Goal: Find specific page/section: Find specific page/section

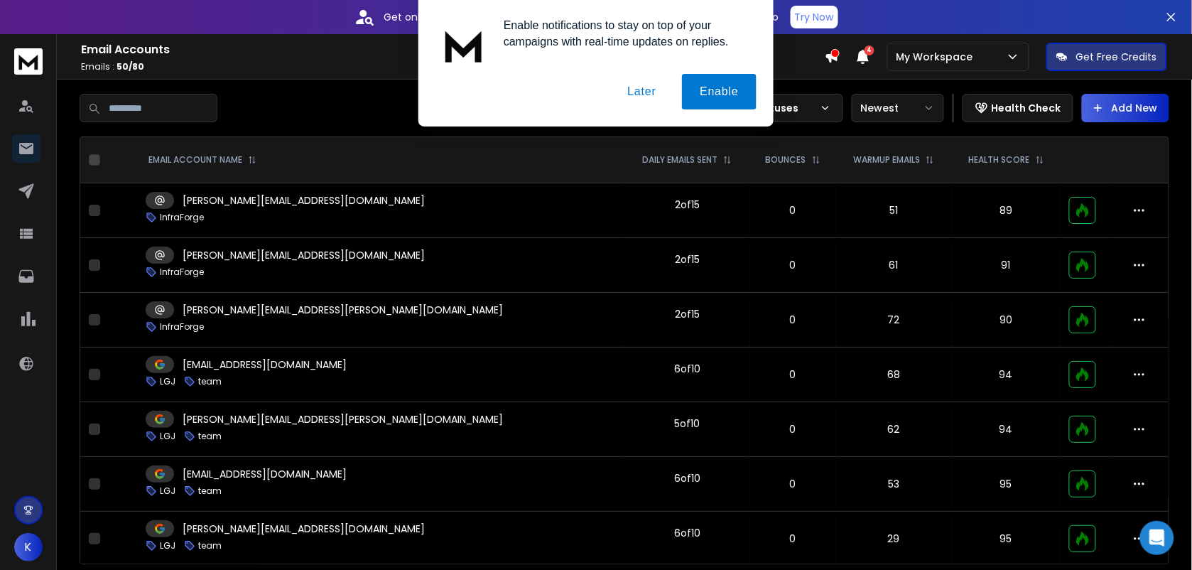
click at [648, 94] on button "Later" at bounding box center [641, 92] width 64 height 36
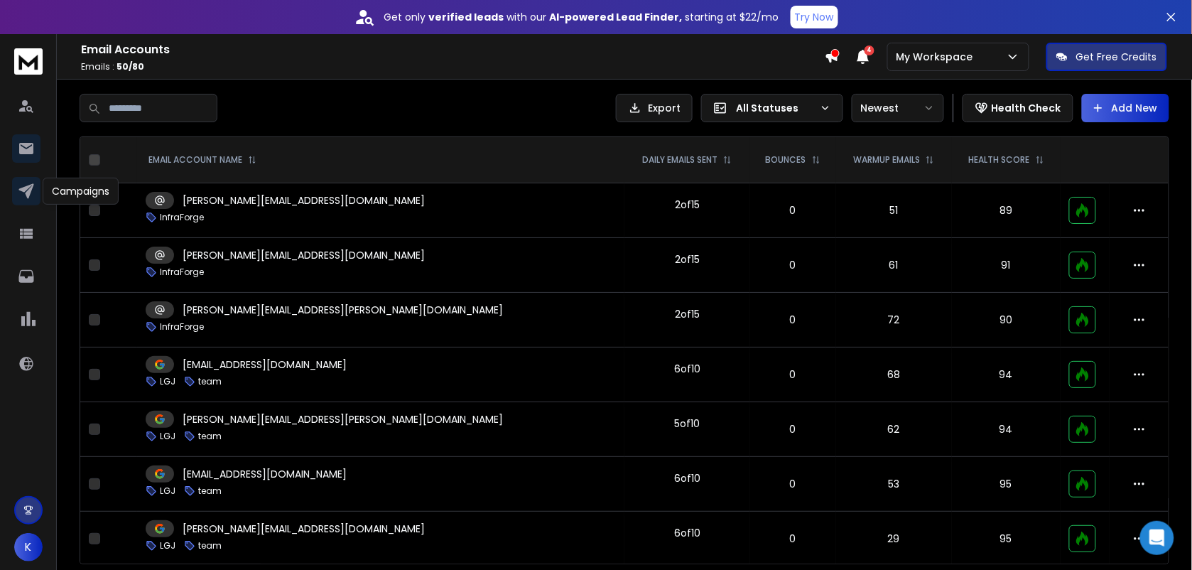
click at [21, 194] on icon at bounding box center [26, 191] width 17 height 17
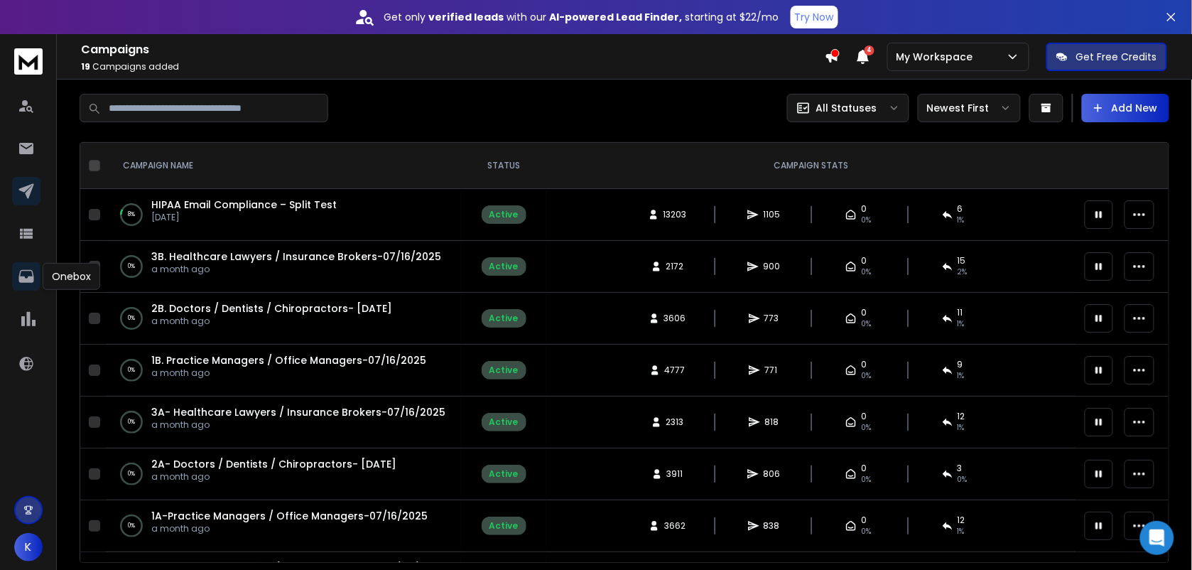
click at [23, 276] on icon at bounding box center [26, 276] width 17 height 17
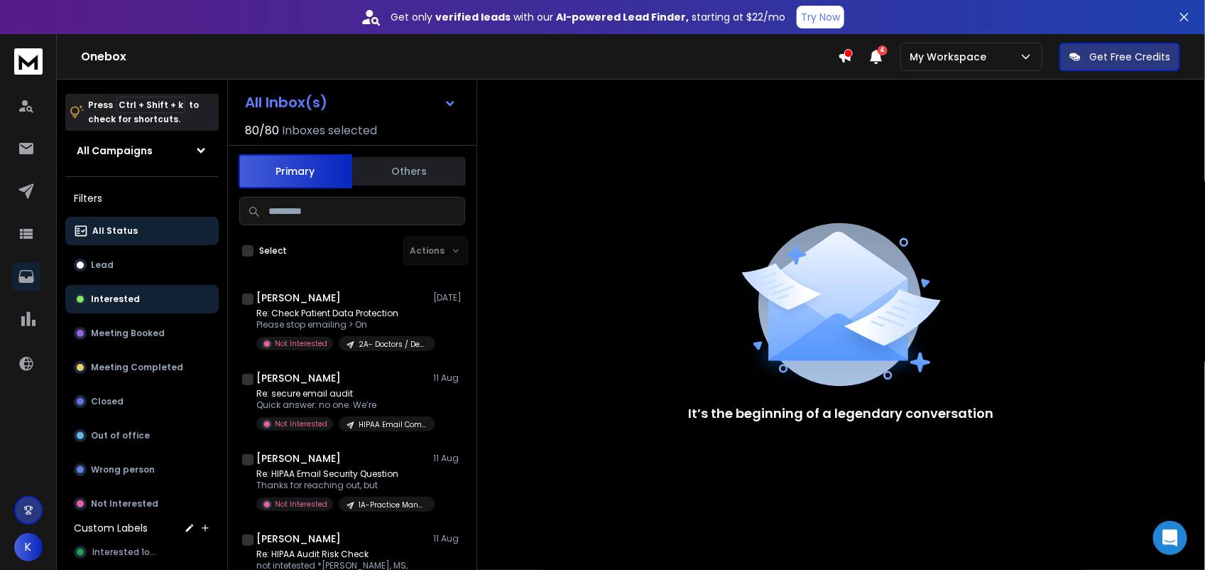
click at [119, 295] on p "Interested" at bounding box center [115, 298] width 49 height 11
click at [125, 224] on div "All Status" at bounding box center [106, 231] width 64 height 14
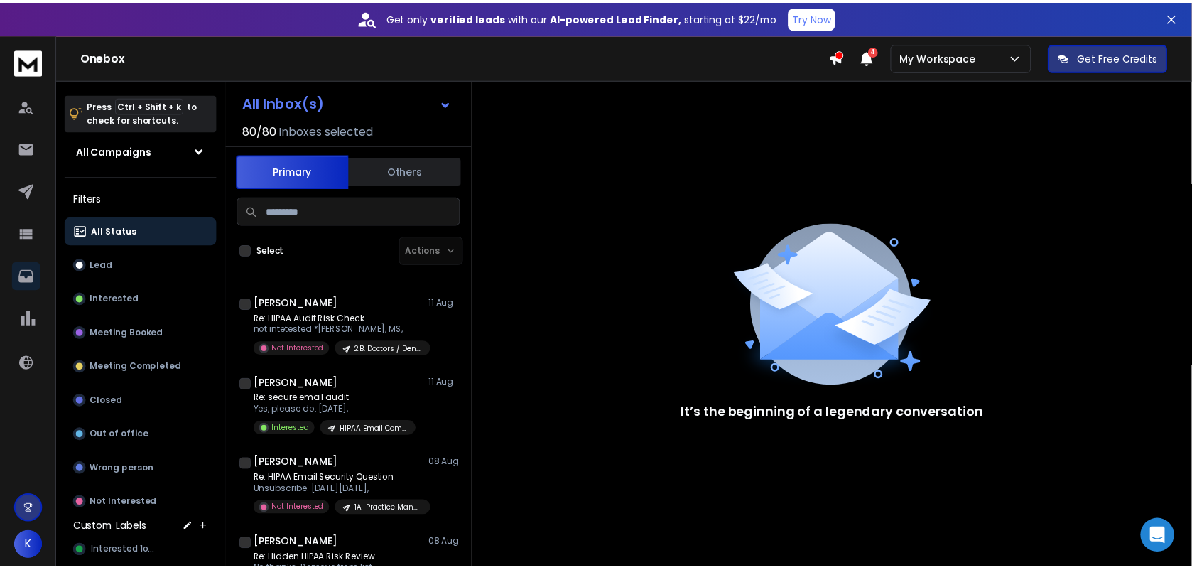
scroll to position [266, 0]
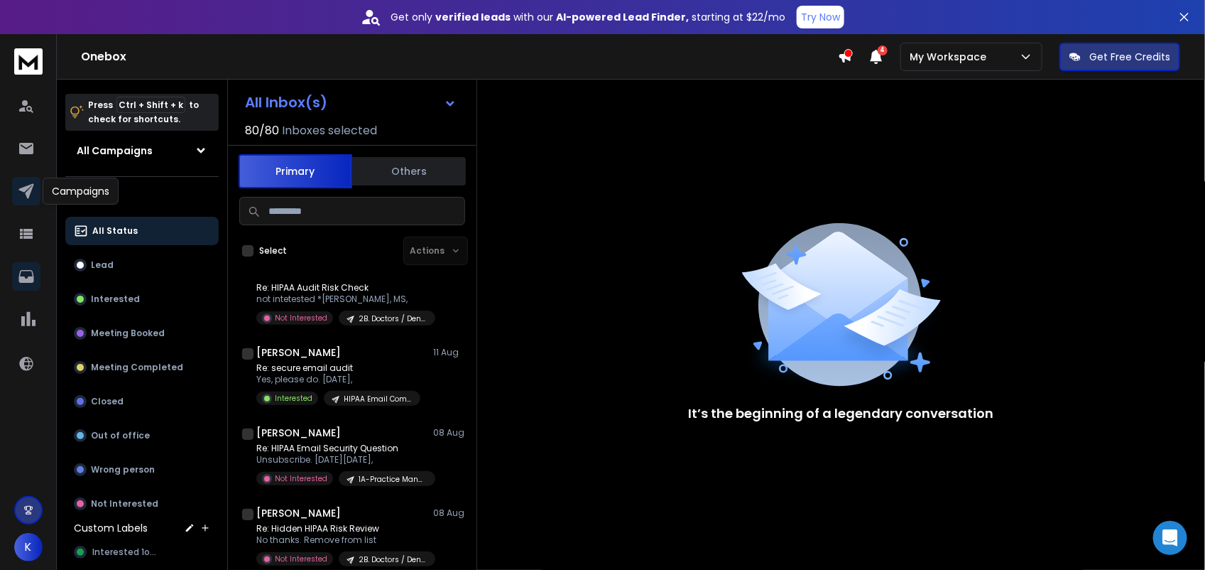
click at [22, 190] on icon at bounding box center [25, 190] width 15 height 15
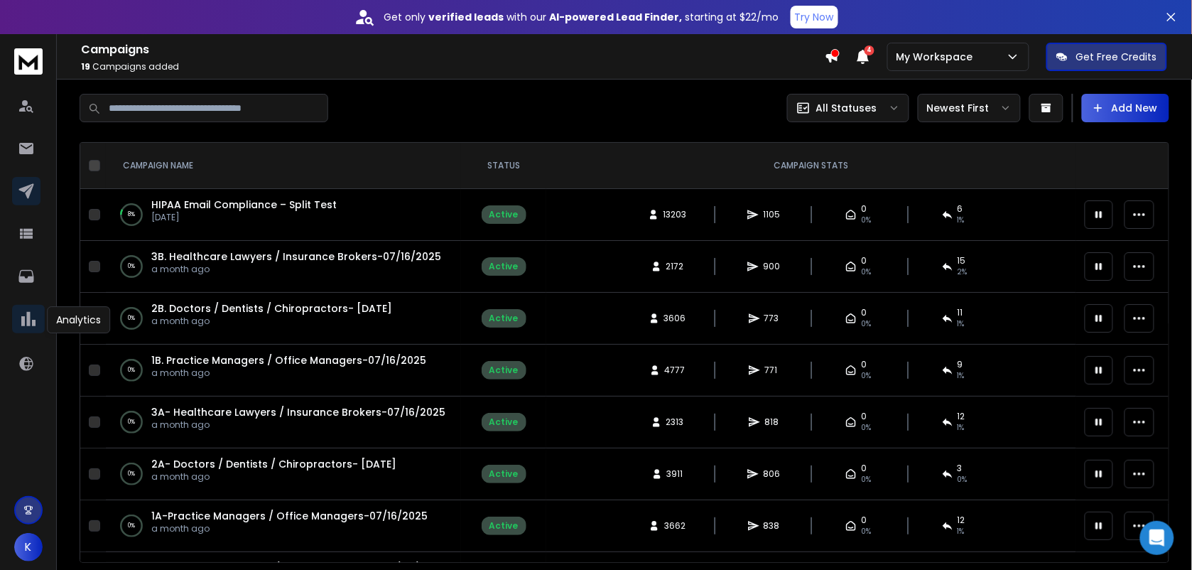
click at [27, 315] on icon at bounding box center [28, 319] width 14 height 14
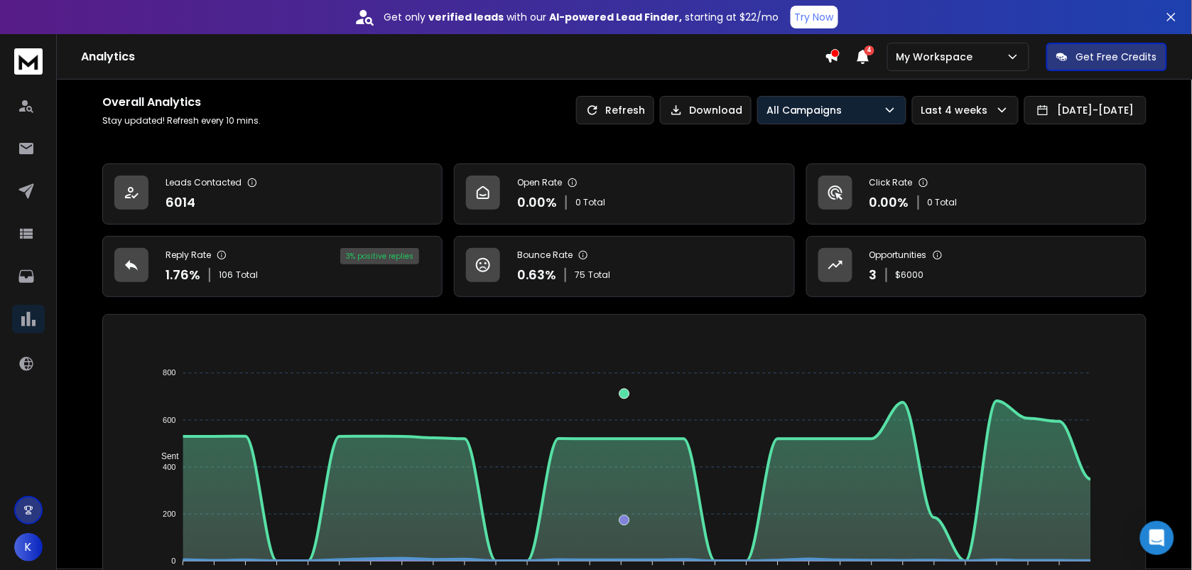
click at [757, 98] on button "All Campaigns" at bounding box center [831, 110] width 149 height 28
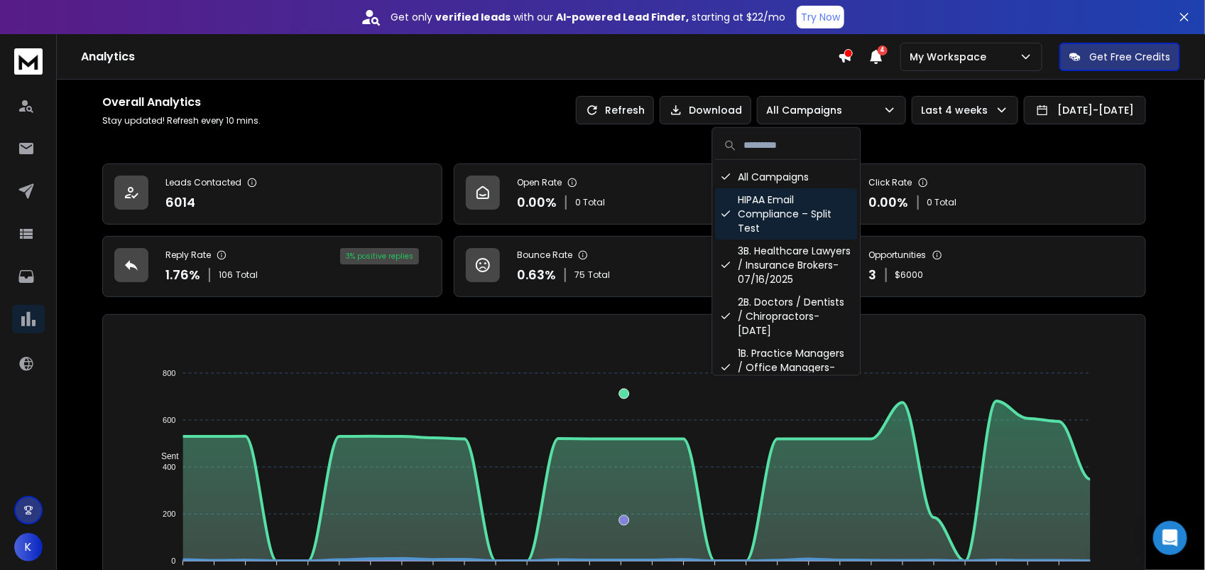
click at [758, 211] on div "HIPAA Email Compliance – Split Test" at bounding box center [787, 213] width 142 height 51
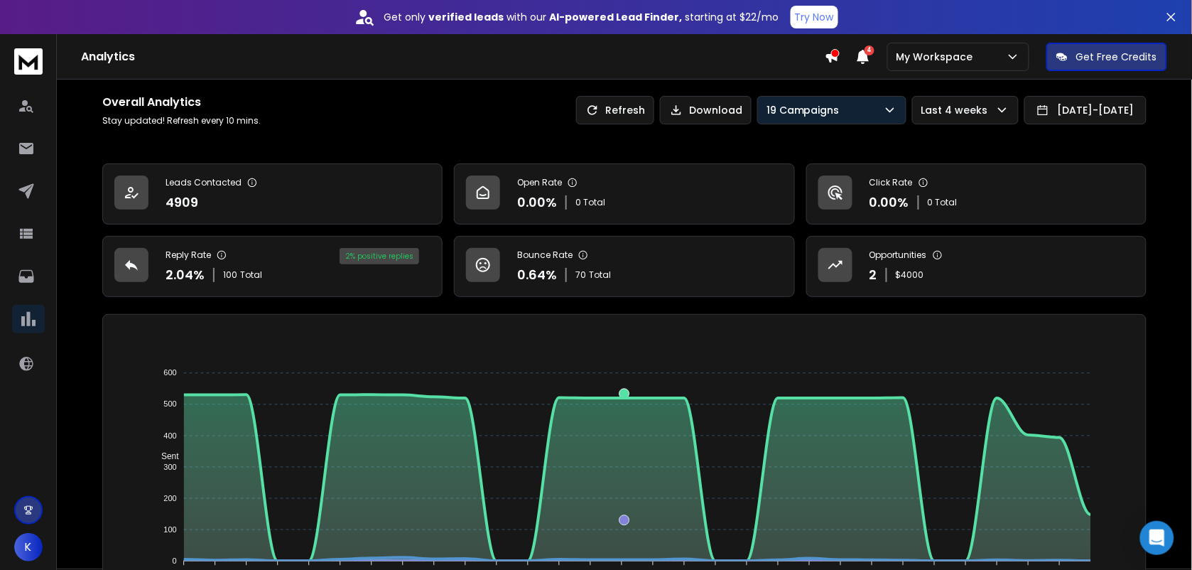
click at [810, 104] on div "19 Campaigns" at bounding box center [831, 110] width 131 height 14
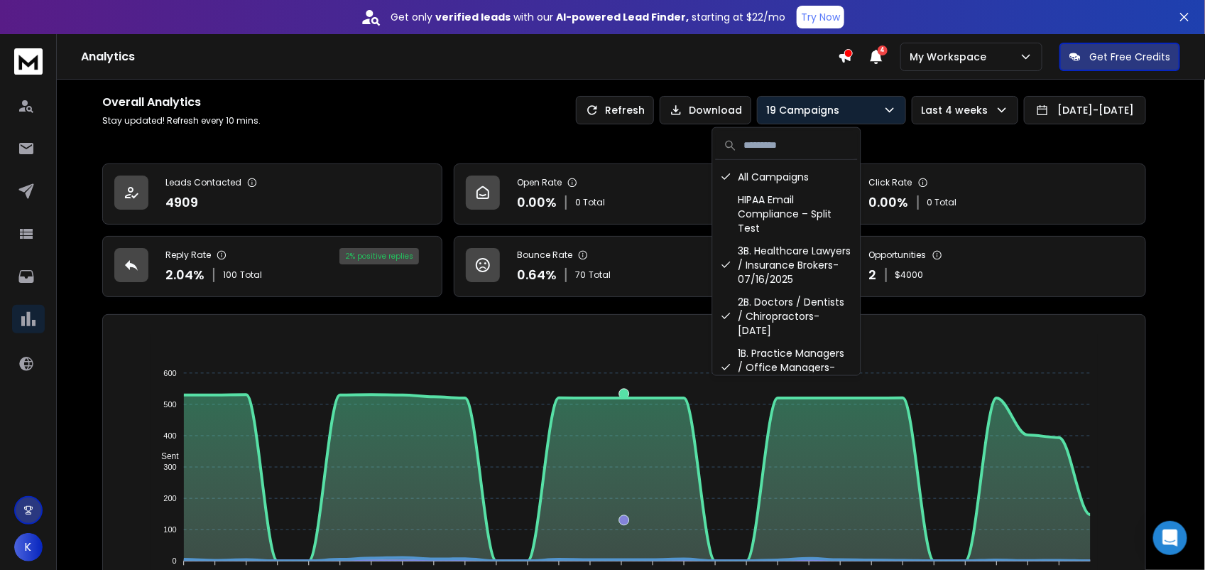
click at [810, 104] on div "19 Campaigns" at bounding box center [831, 110] width 131 height 14
click at [721, 181] on icon at bounding box center [726, 176] width 11 height 11
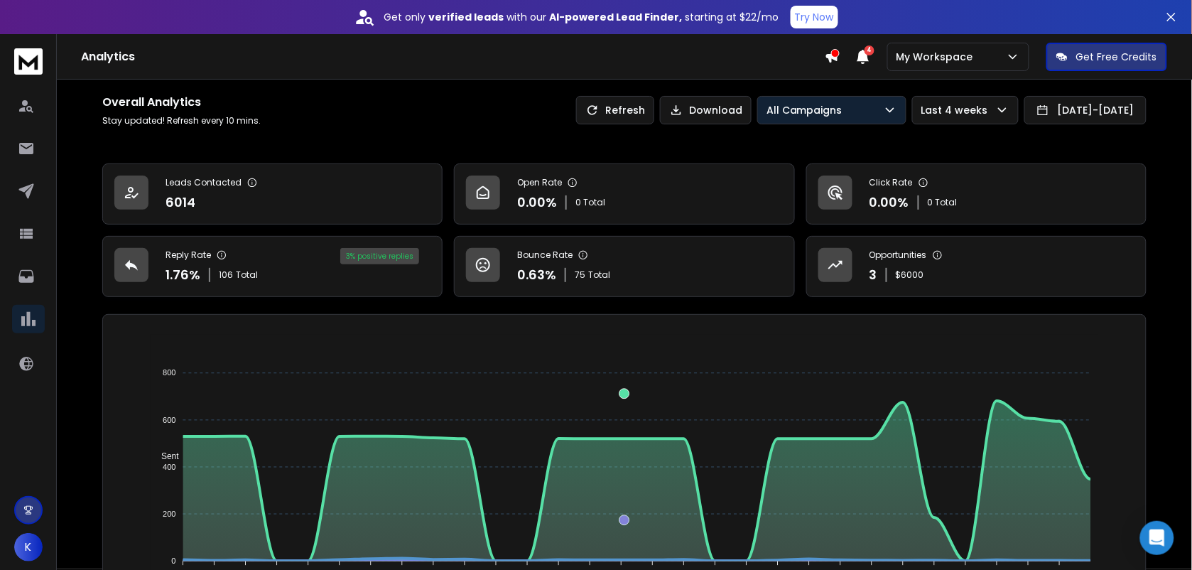
click at [798, 109] on p "All Campaigns" at bounding box center [807, 110] width 82 height 14
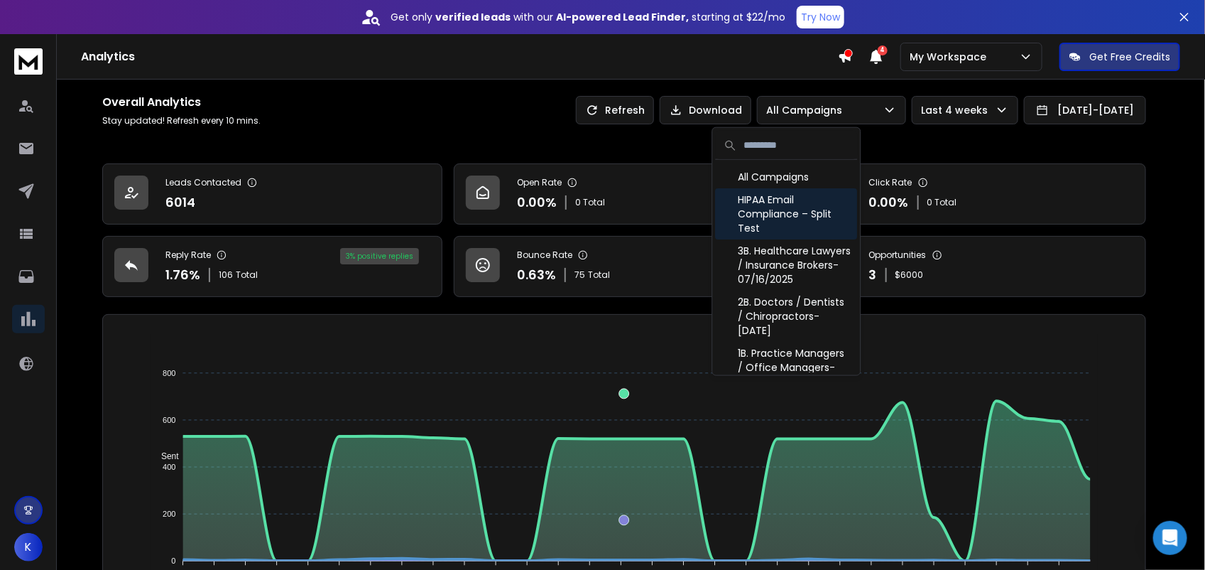
click at [780, 207] on div "HIPAA Email Compliance – Split Test" at bounding box center [787, 213] width 142 height 51
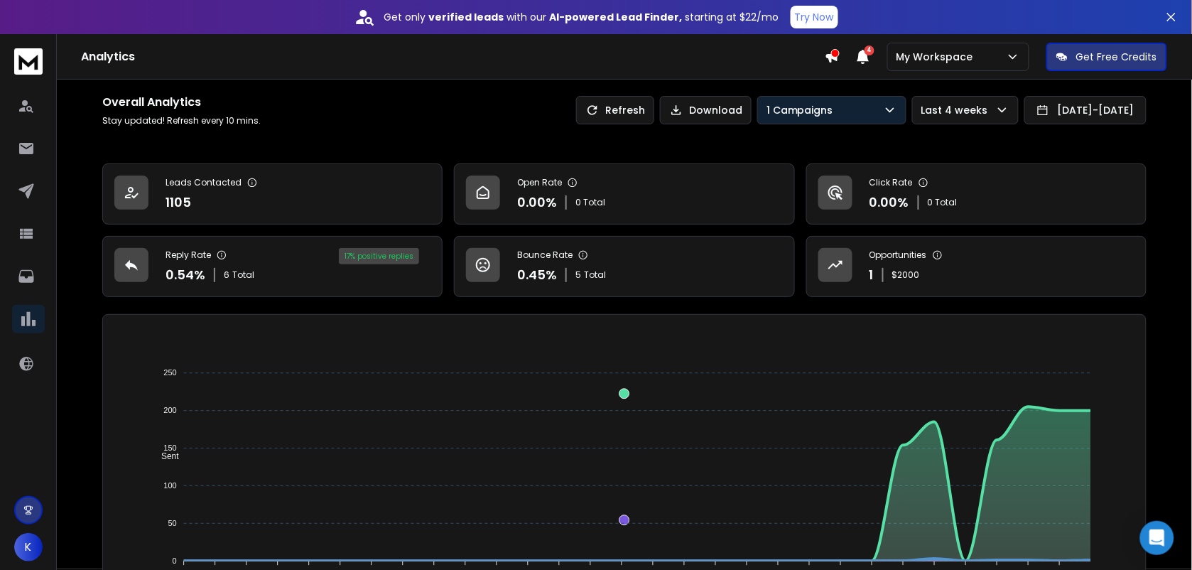
click at [822, 119] on button "1 Campaigns" at bounding box center [831, 110] width 149 height 28
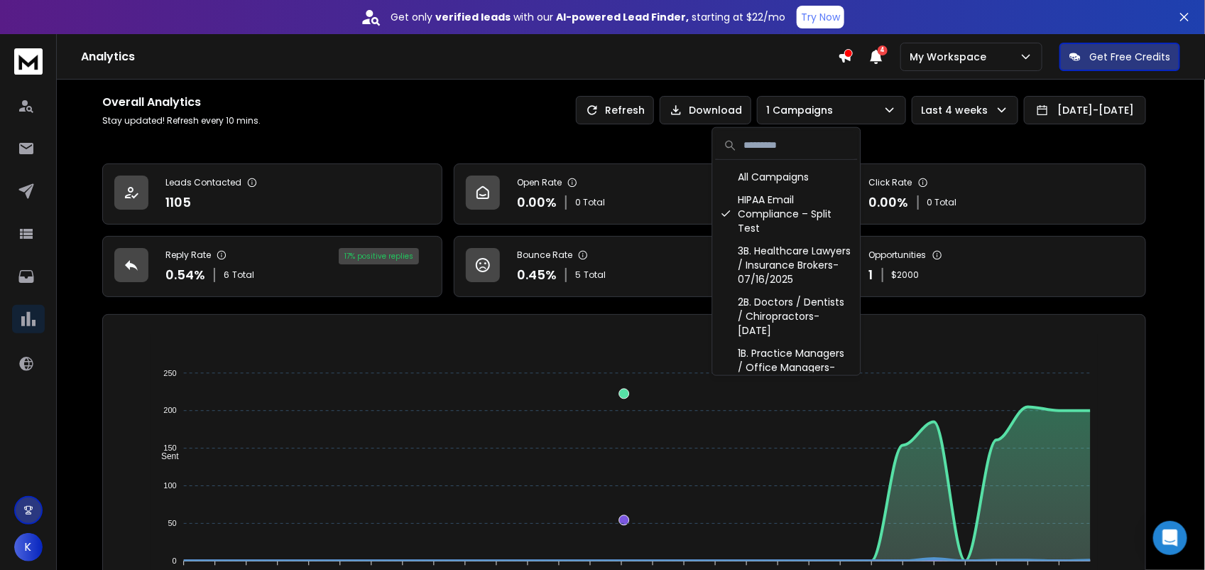
click at [325, 114] on div "Overall Analytics Stay updated! Refresh every 10 mins. Refresh Download 1 Campa…" at bounding box center [624, 110] width 1044 height 33
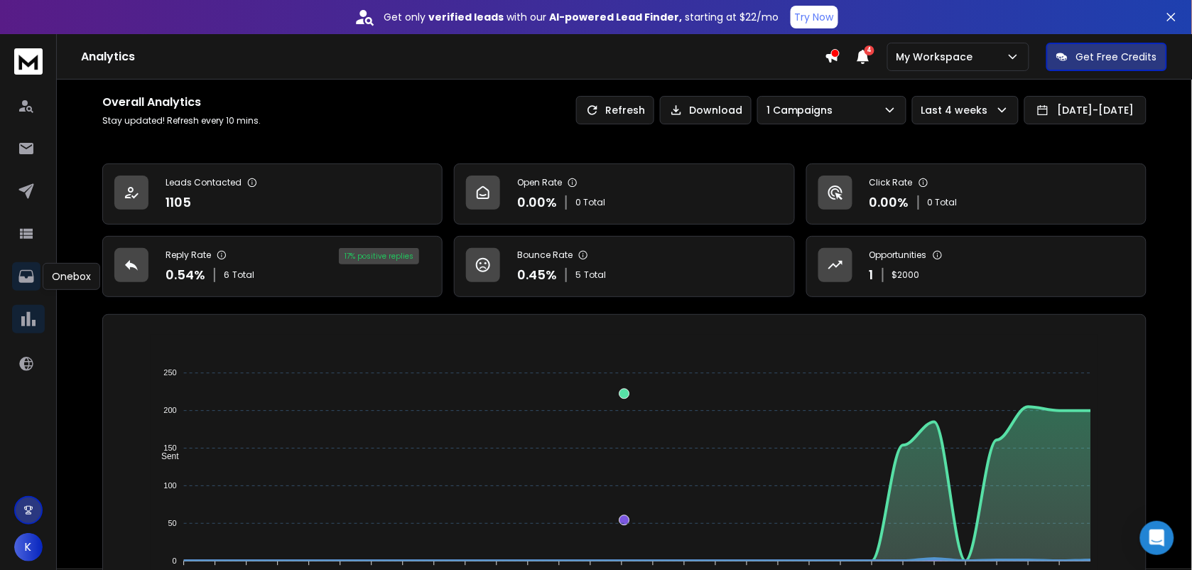
click at [22, 276] on icon at bounding box center [26, 276] width 17 height 17
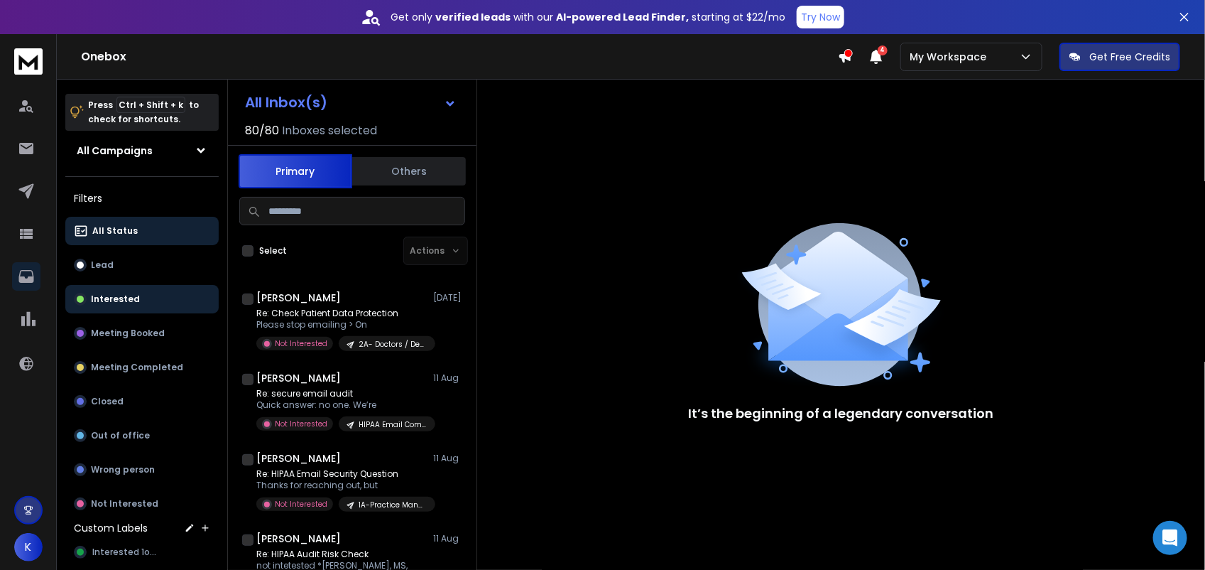
click at [103, 295] on p "Interested" at bounding box center [115, 298] width 49 height 11
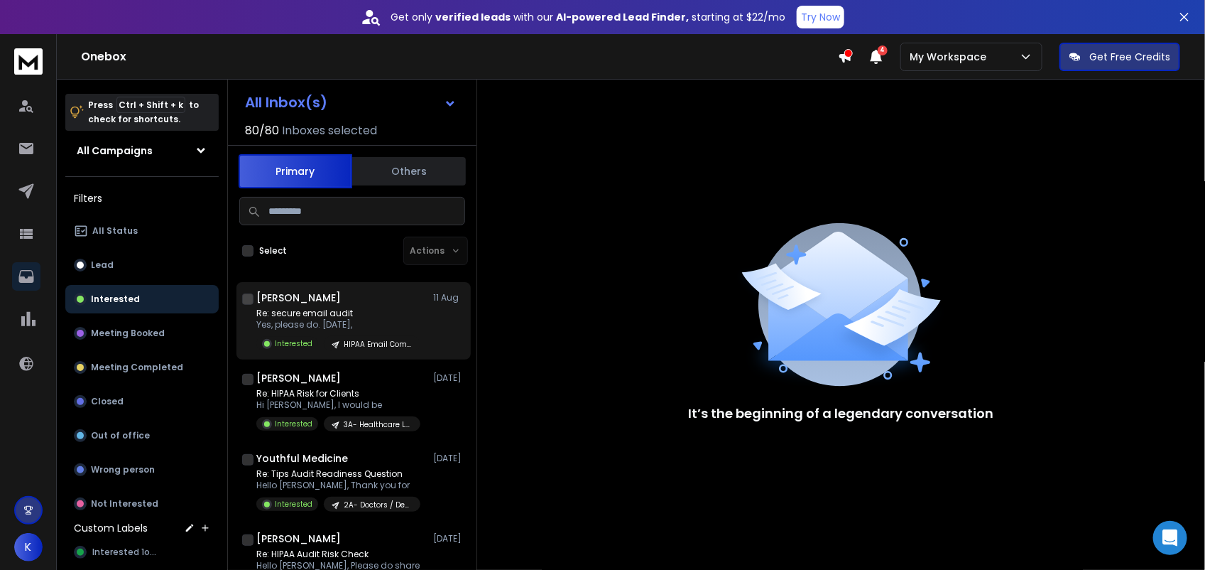
click at [362, 303] on div "[PERSON_NAME] [DATE]" at bounding box center [360, 297] width 209 height 14
